Goal: Task Accomplishment & Management: Use online tool/utility

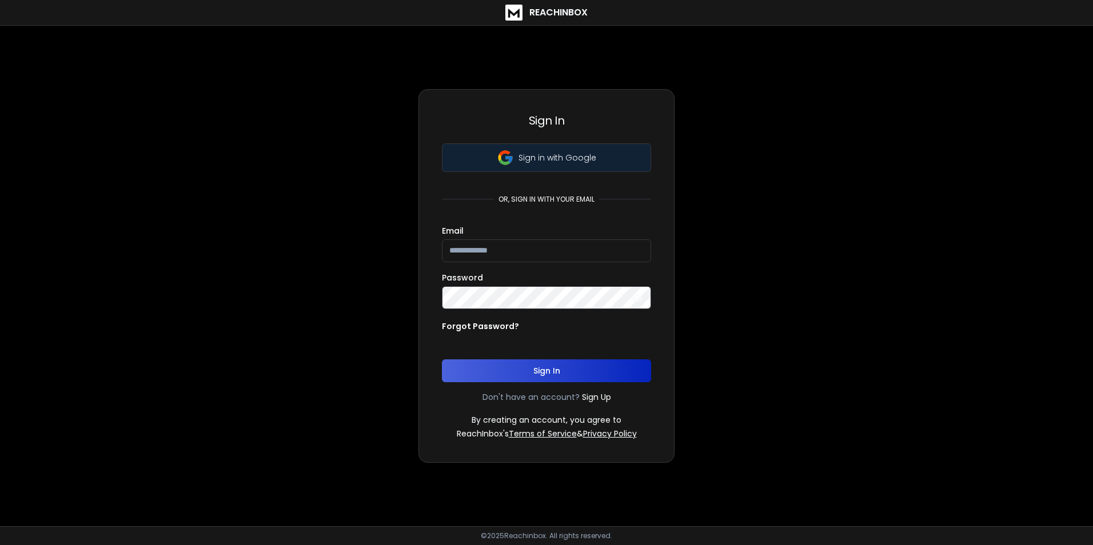
click at [564, 155] on p "Sign in with Google" at bounding box center [557, 157] width 78 height 11
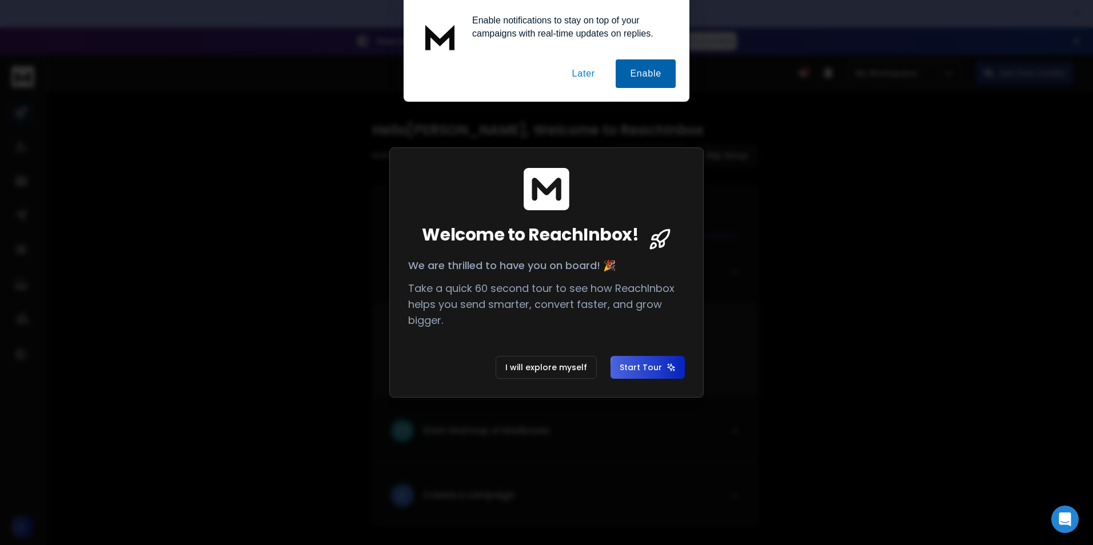
click at [640, 77] on button "Enable" at bounding box center [646, 73] width 60 height 29
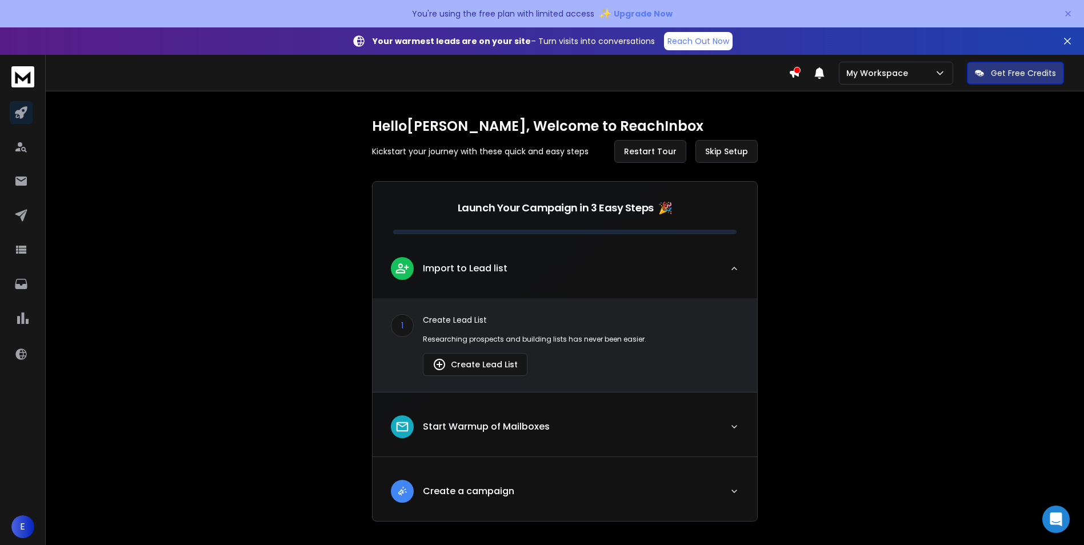
scroll to position [10, 0]
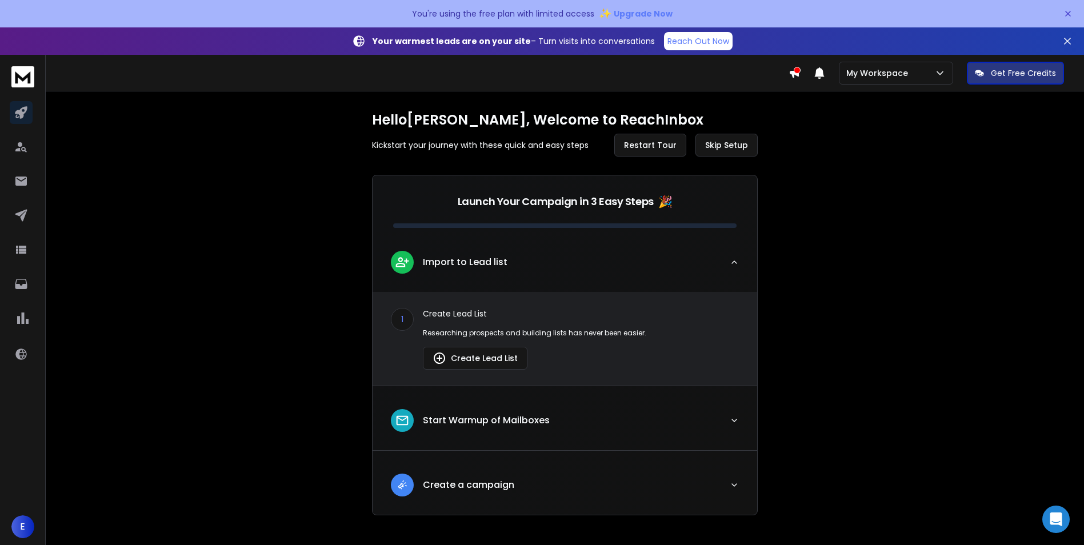
click at [1069, 13] on icon "Close notification" at bounding box center [1068, 13] width 9 height 9
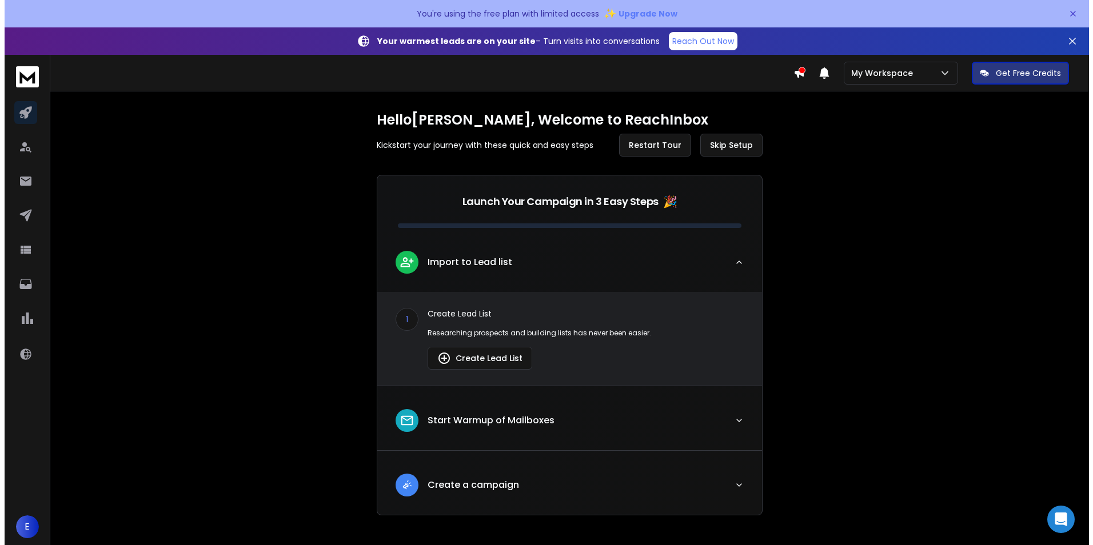
scroll to position [0, 0]
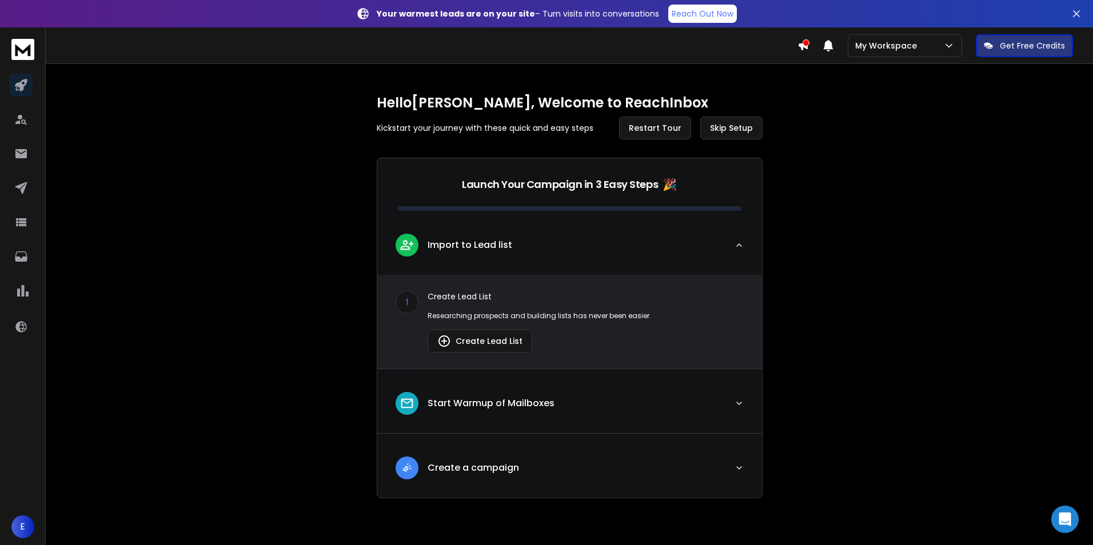
click at [1072, 11] on icon at bounding box center [1076, 14] width 10 height 10
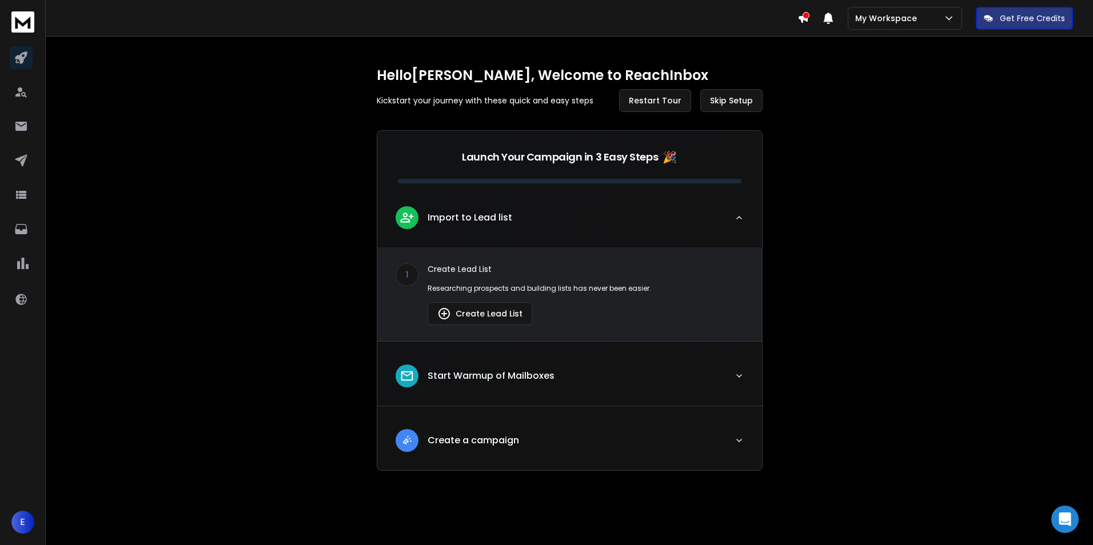
click at [805, 26] on div "My Workspace Get Free Credits" at bounding box center [934, 18] width 275 height 23
click at [805, 16] on div at bounding box center [805, 15] width 7 height 7
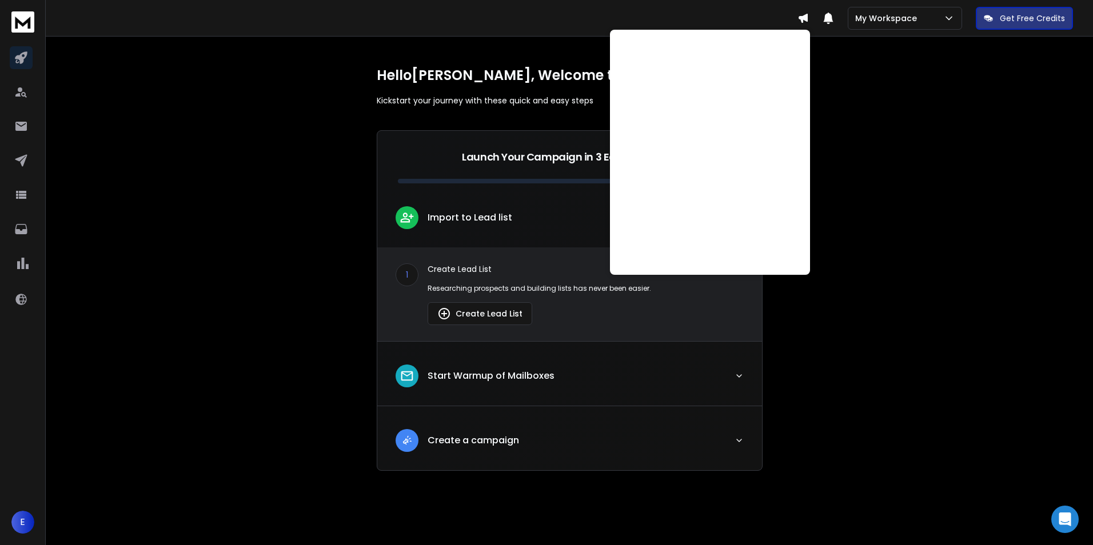
click at [222, 147] on div "Hello [PERSON_NAME] , Welcome to ReachInbox Kickstart your journey with these q…" at bounding box center [569, 268] width 1011 height 441
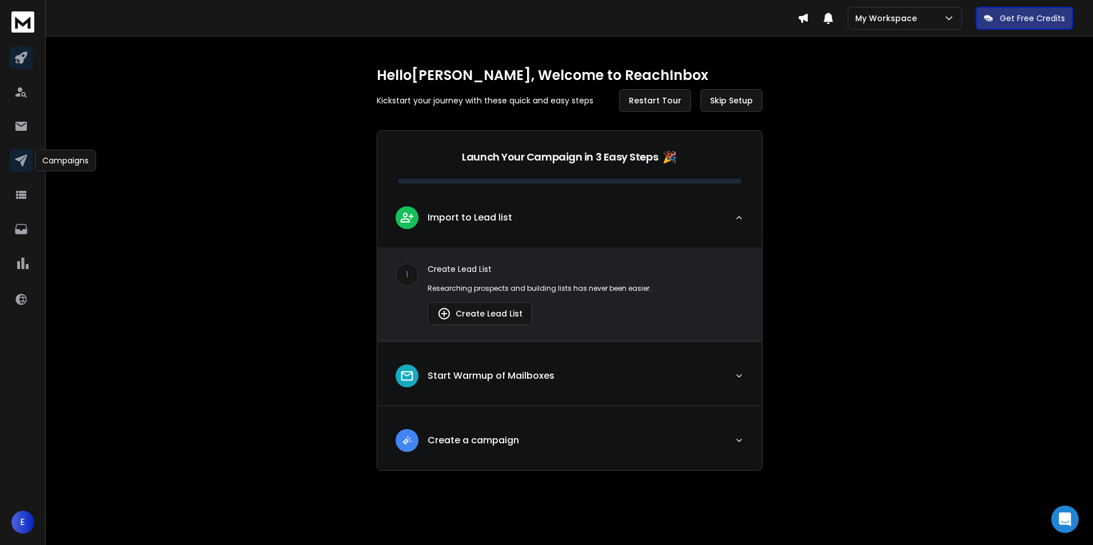
click at [23, 160] on icon at bounding box center [21, 160] width 12 height 12
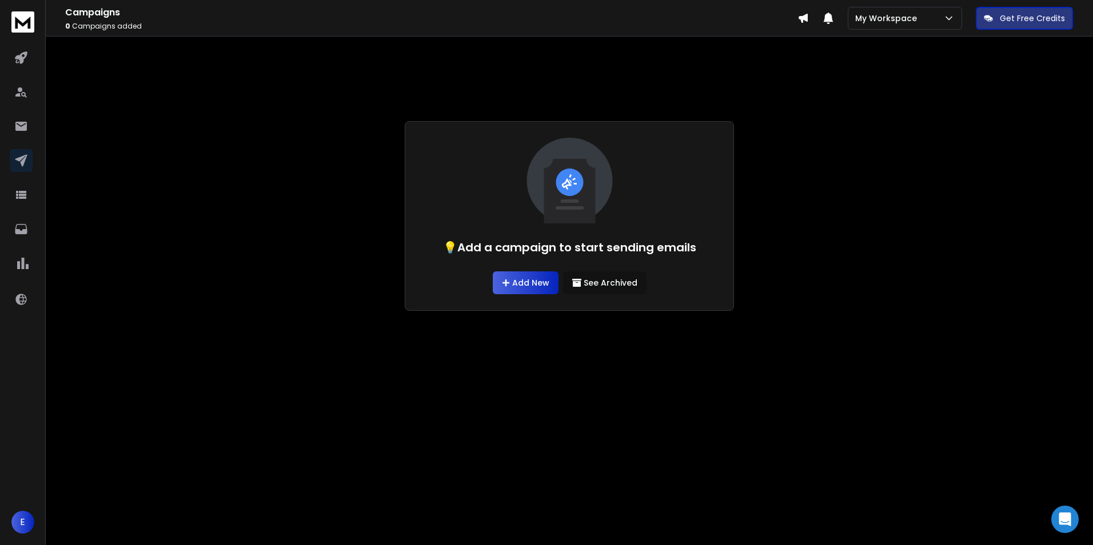
click at [514, 280] on link "Add New" at bounding box center [526, 282] width 66 height 23
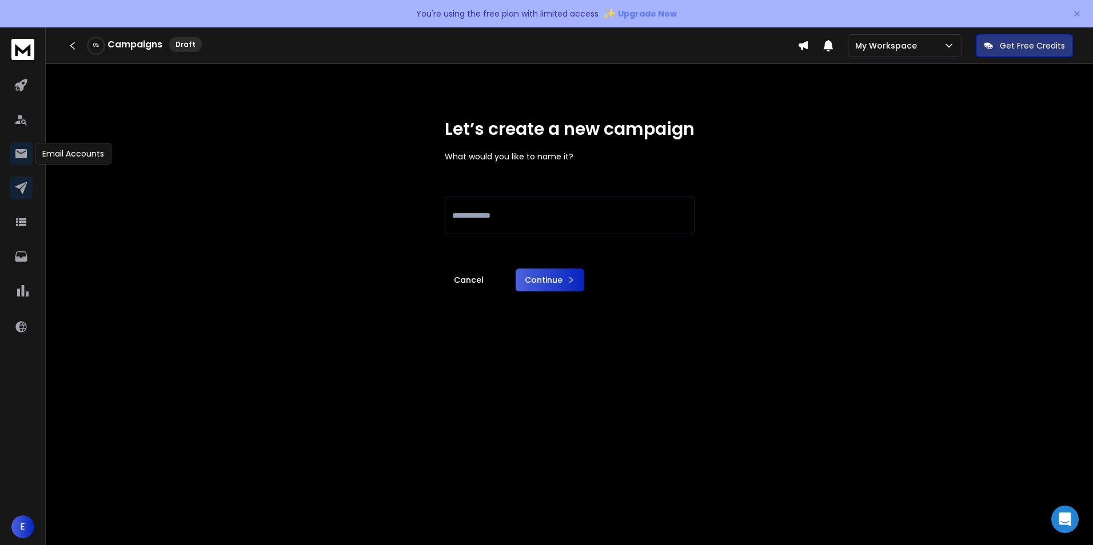
click at [21, 152] on icon at bounding box center [20, 153] width 11 height 9
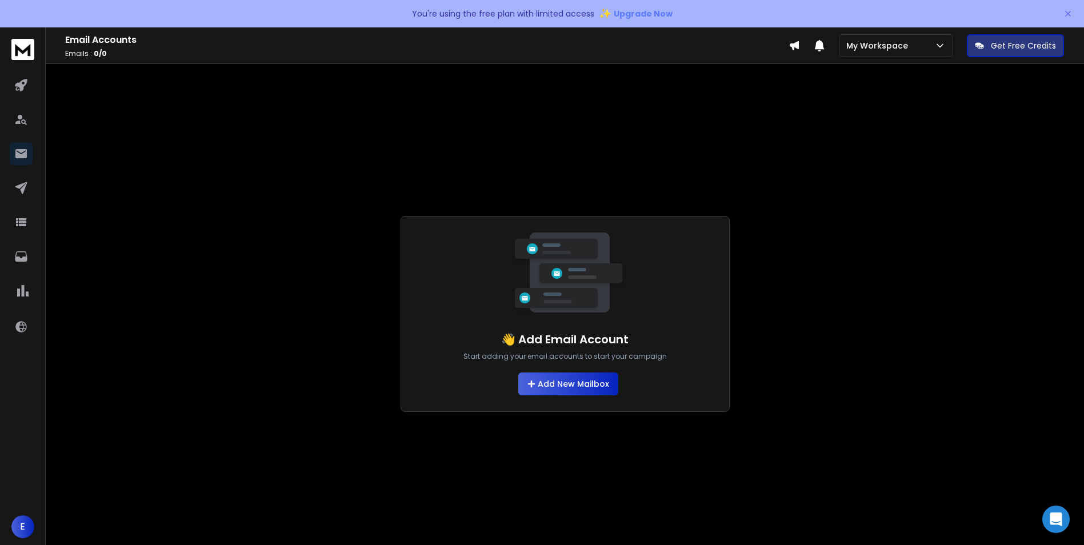
click at [24, 46] on img at bounding box center [22, 49] width 23 height 21
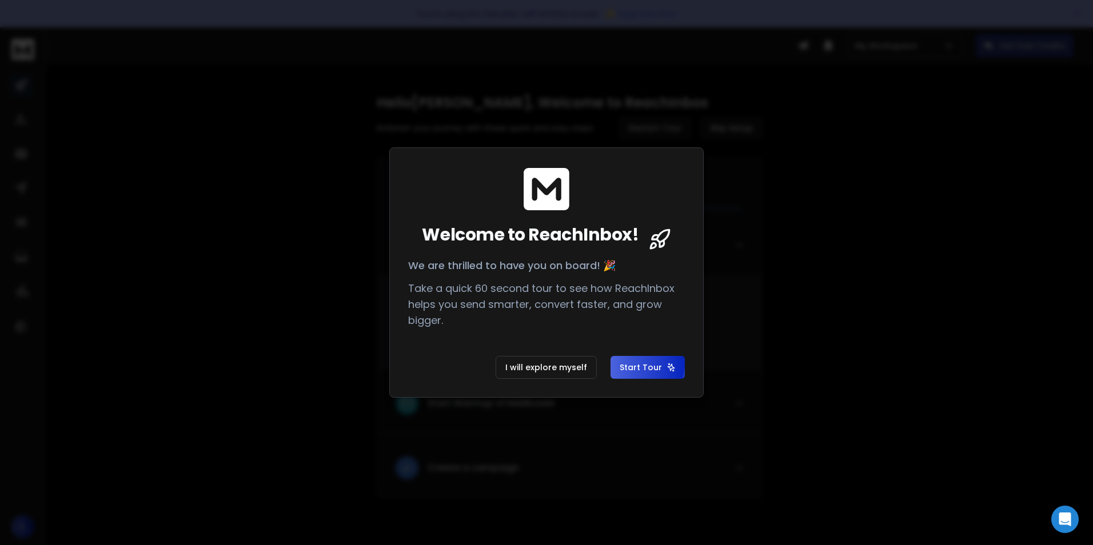
click at [636, 371] on span "Start Tour" at bounding box center [648, 367] width 56 height 11
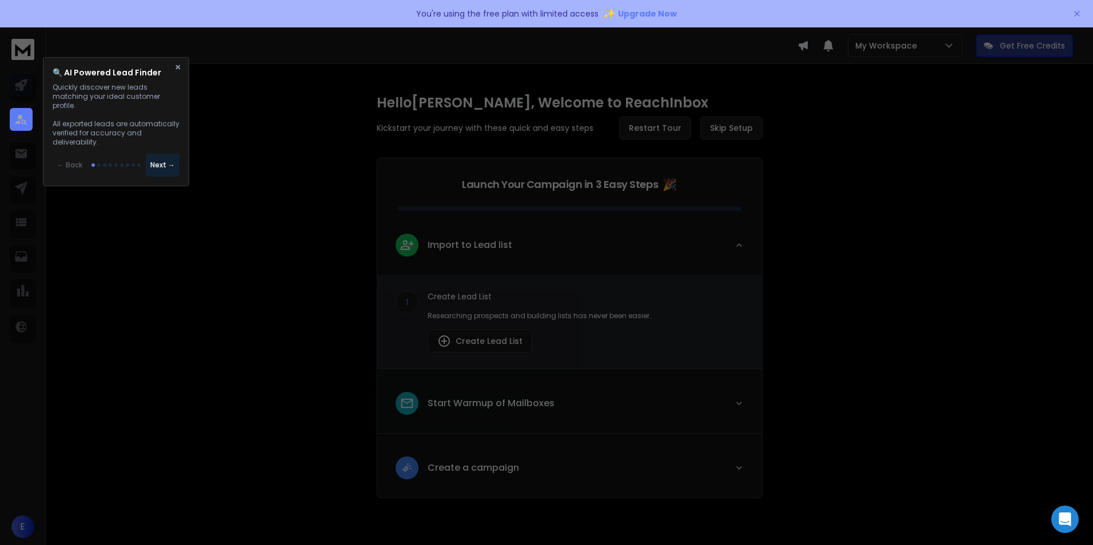
click at [164, 163] on button "Next →" at bounding box center [163, 165] width 34 height 23
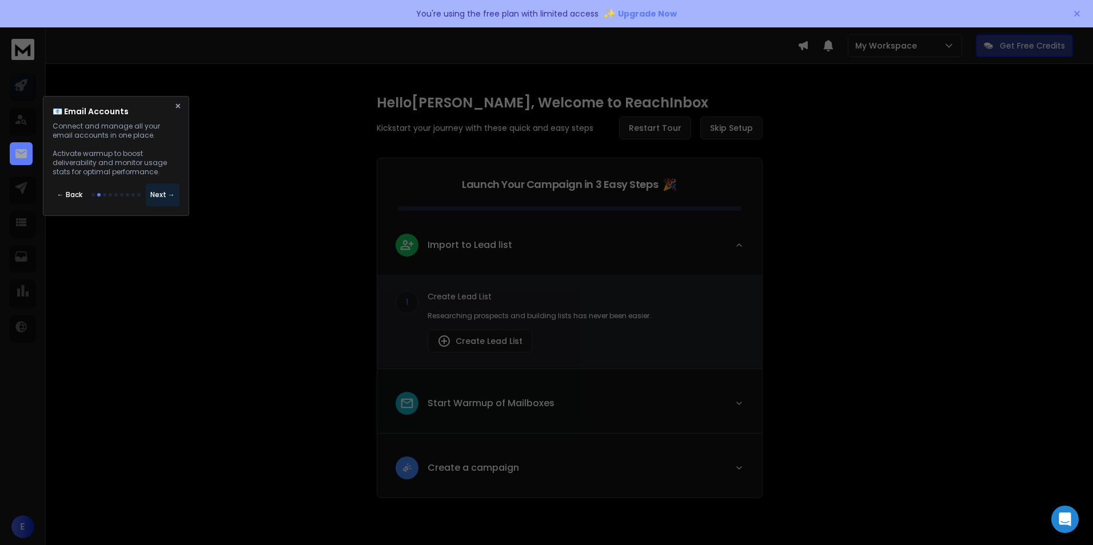
click at [163, 194] on button "Next →" at bounding box center [163, 194] width 34 height 23
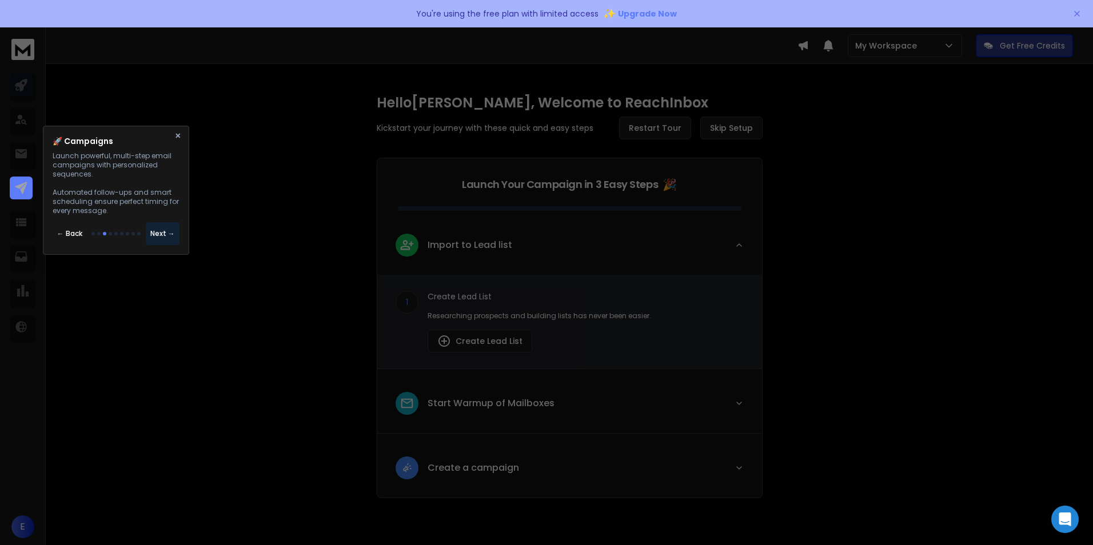
click at [163, 235] on button "Next →" at bounding box center [163, 233] width 34 height 23
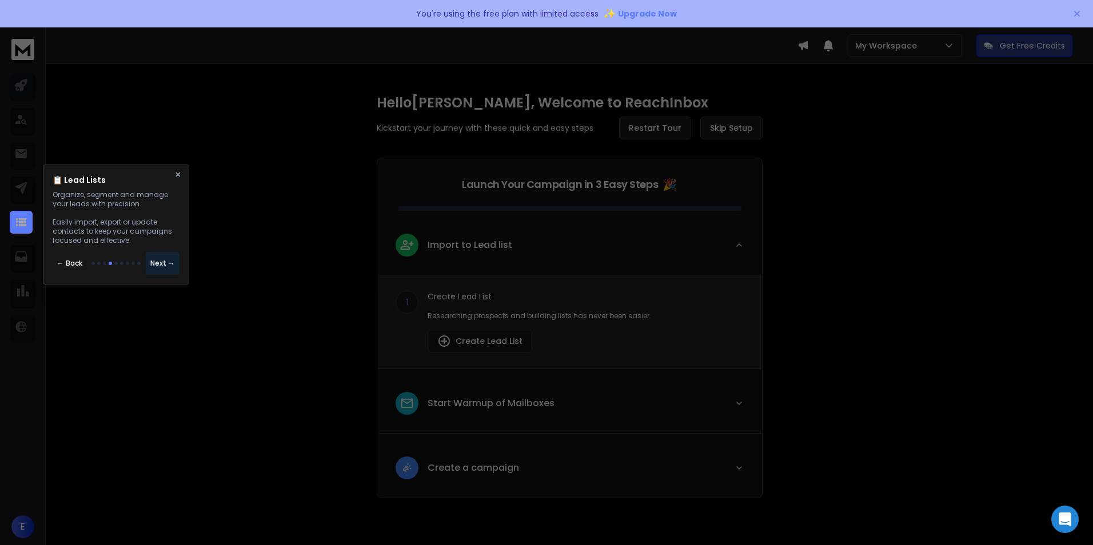
click at [163, 263] on button "Next →" at bounding box center [163, 263] width 34 height 23
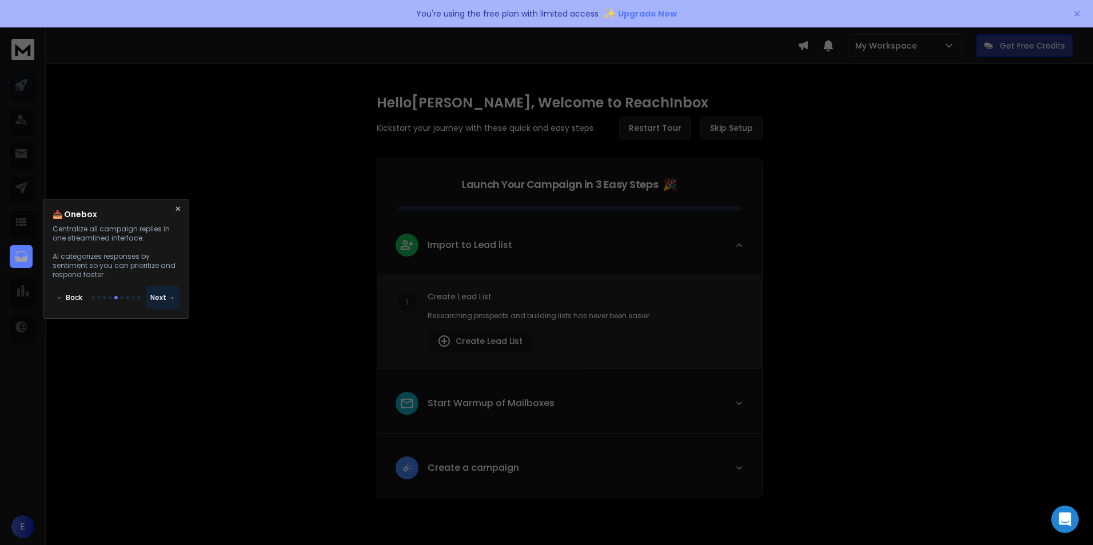
click at [165, 297] on button "Next →" at bounding box center [163, 297] width 34 height 23
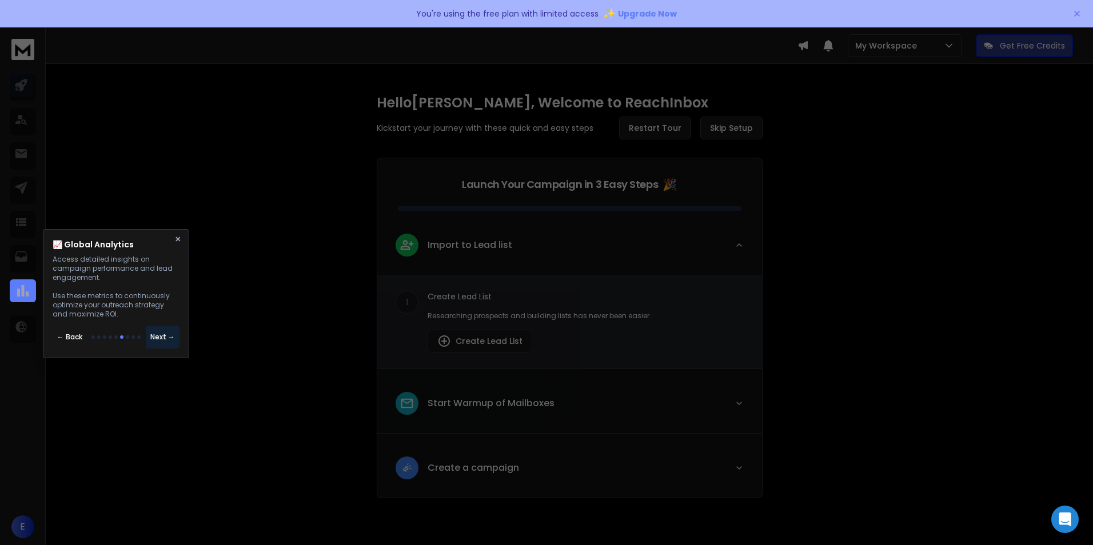
click at [165, 343] on button "Next →" at bounding box center [163, 337] width 34 height 23
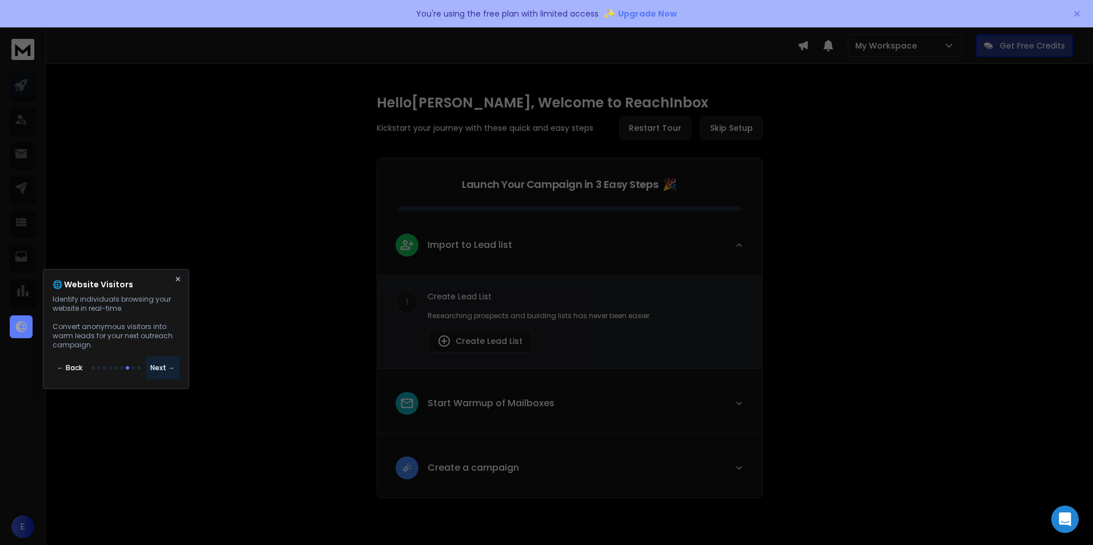
click at [165, 370] on button "Next →" at bounding box center [163, 368] width 34 height 23
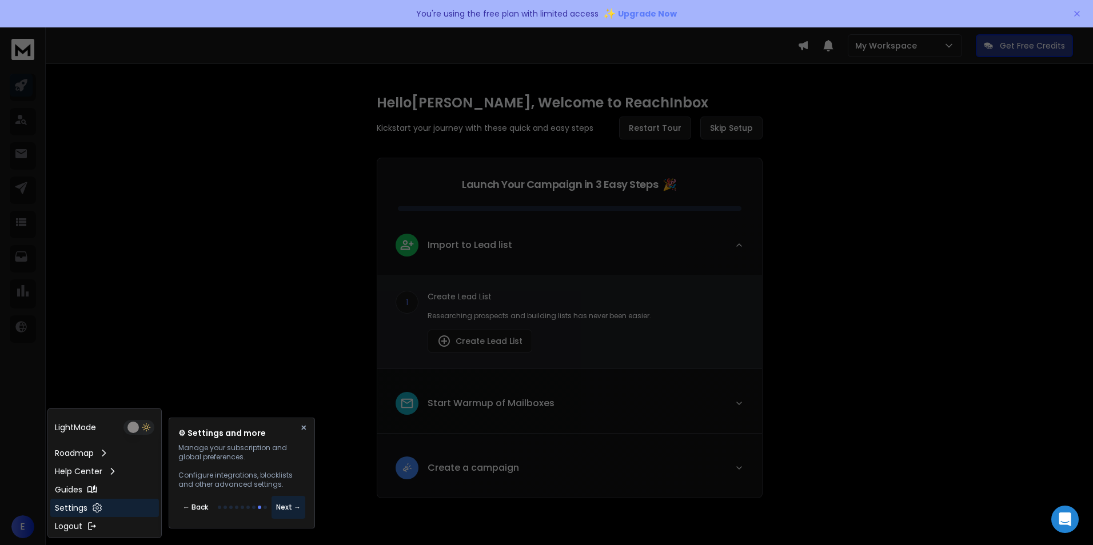
click at [285, 510] on button "Next →" at bounding box center [288, 507] width 34 height 23
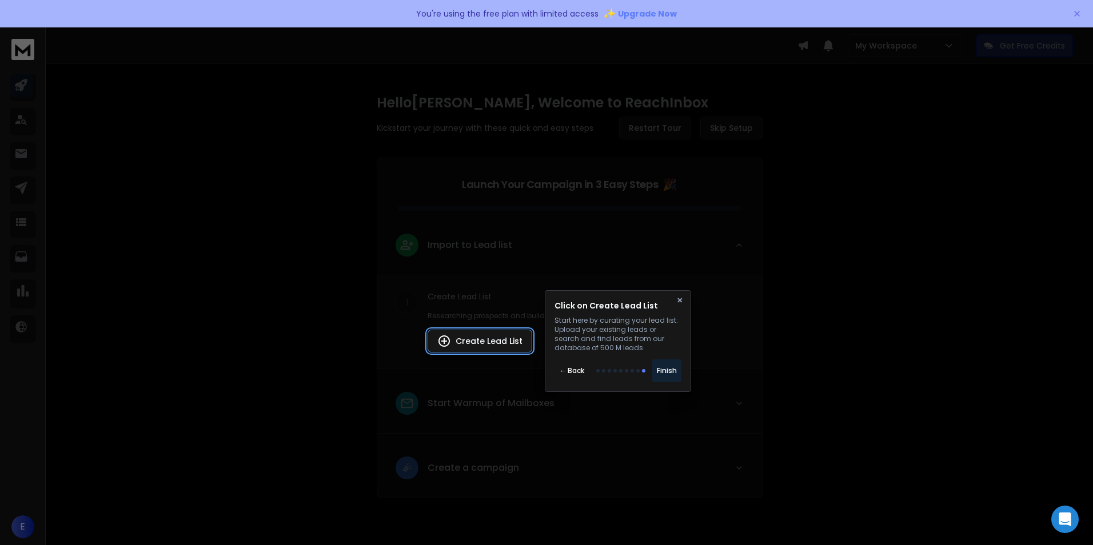
click at [670, 369] on button "Finish" at bounding box center [666, 371] width 29 height 23
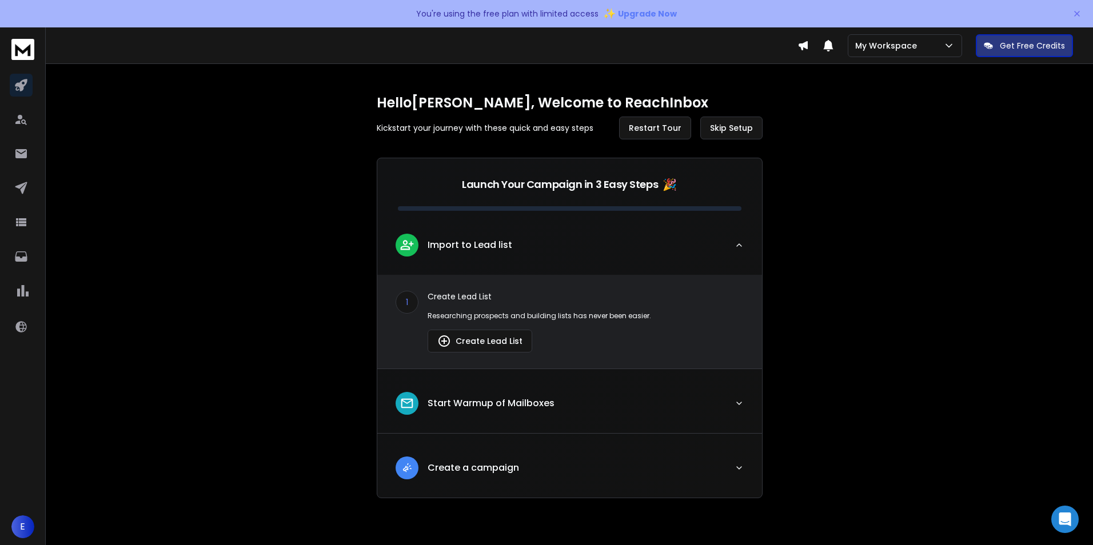
click at [24, 39] on img at bounding box center [22, 49] width 23 height 21
click at [24, 43] on img at bounding box center [22, 49] width 23 height 21
click at [23, 300] on link at bounding box center [23, 291] width 26 height 26
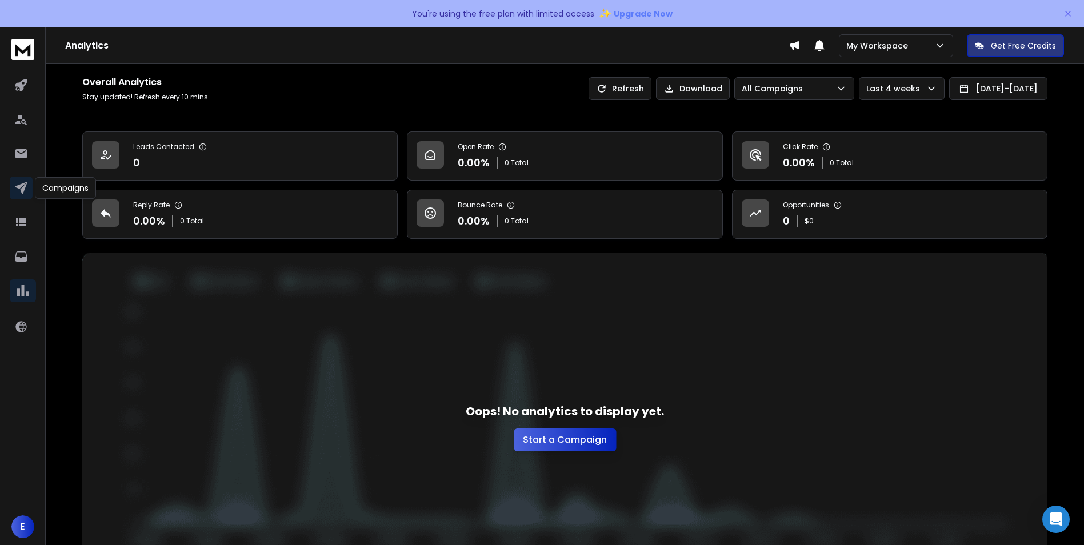
click at [19, 197] on link at bounding box center [21, 188] width 23 height 23
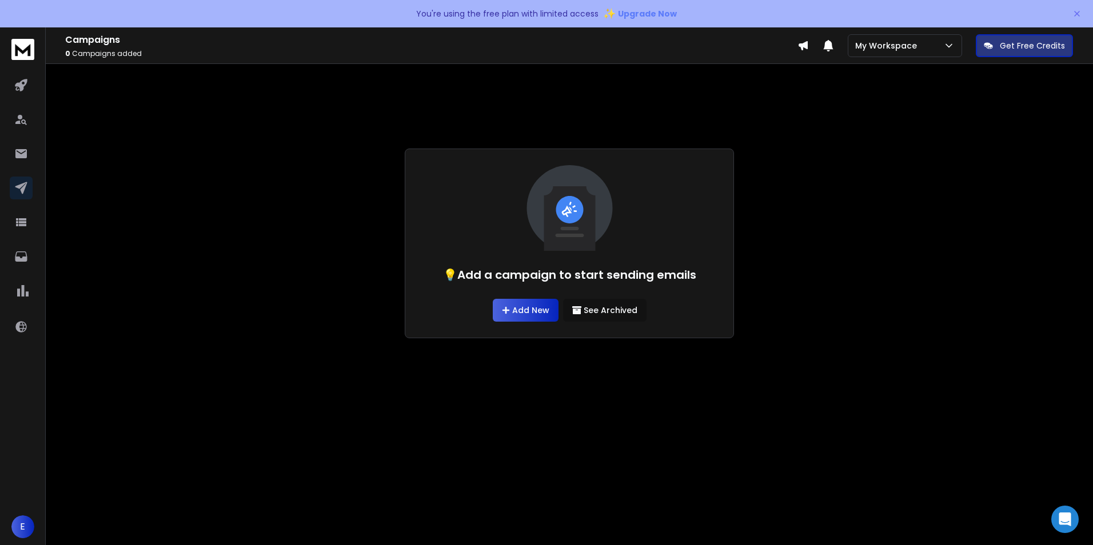
click at [508, 320] on link "Add New" at bounding box center [526, 310] width 66 height 23
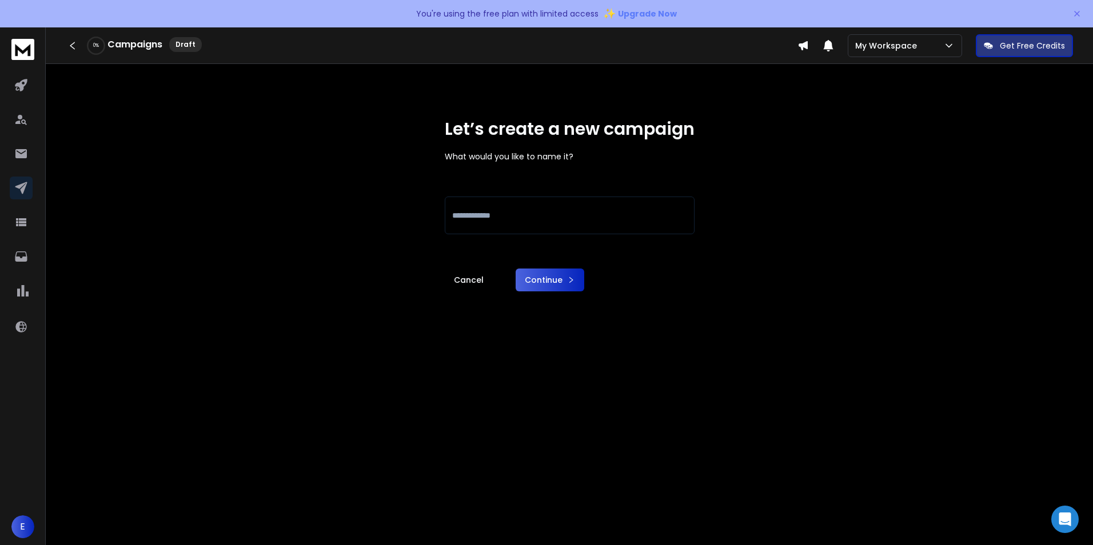
click at [829, 383] on div "You're using the free plan with limited access ✨ Upgrade Now Get only verified …" at bounding box center [546, 272] width 1093 height 545
click at [27, 81] on icon at bounding box center [21, 85] width 13 height 13
